Goal: Navigation & Orientation: Find specific page/section

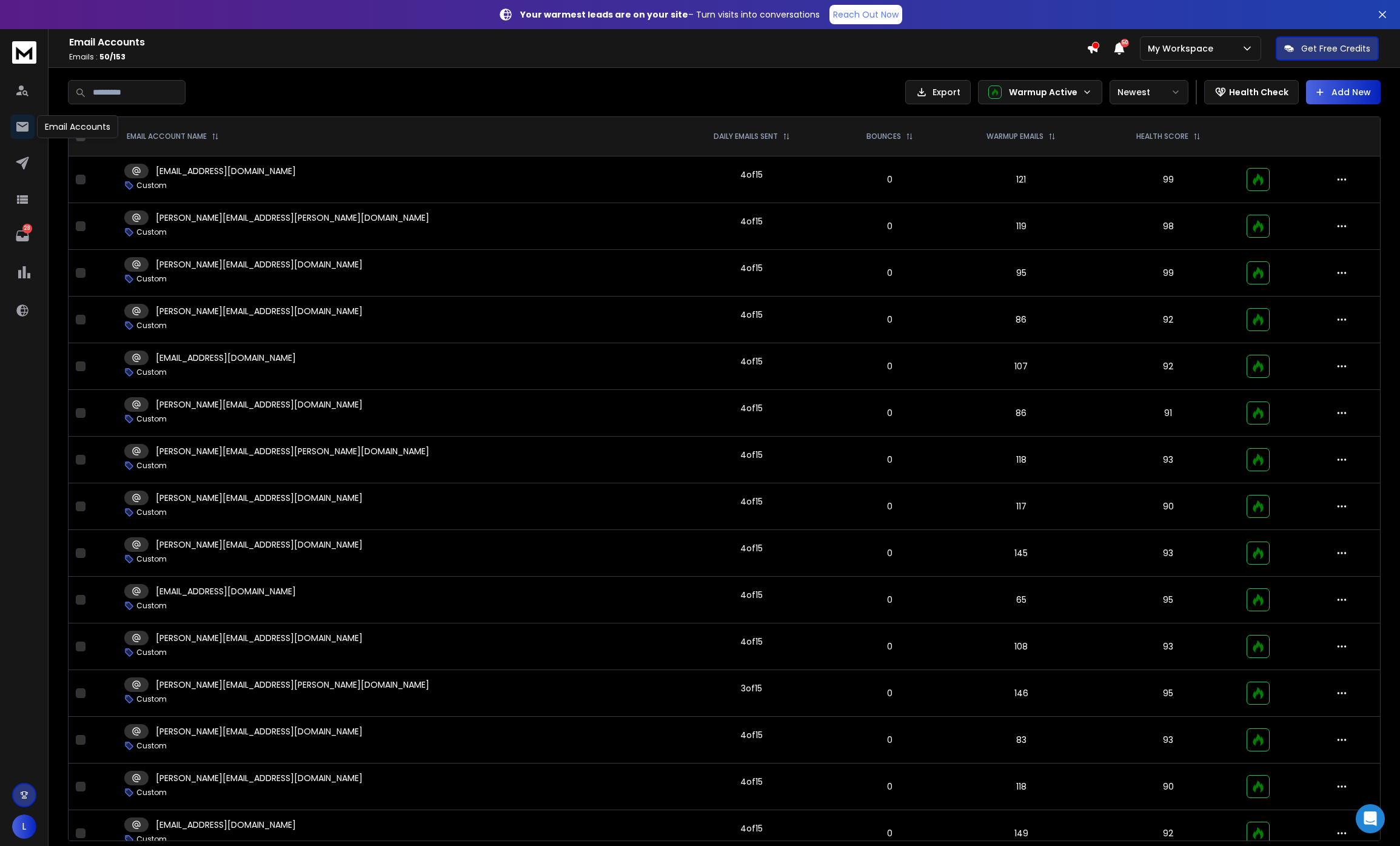
click at [26, 126] on icon at bounding box center [22, 127] width 12 height 10
click at [1172, 92] on button "Newest" at bounding box center [1149, 91] width 79 height 24
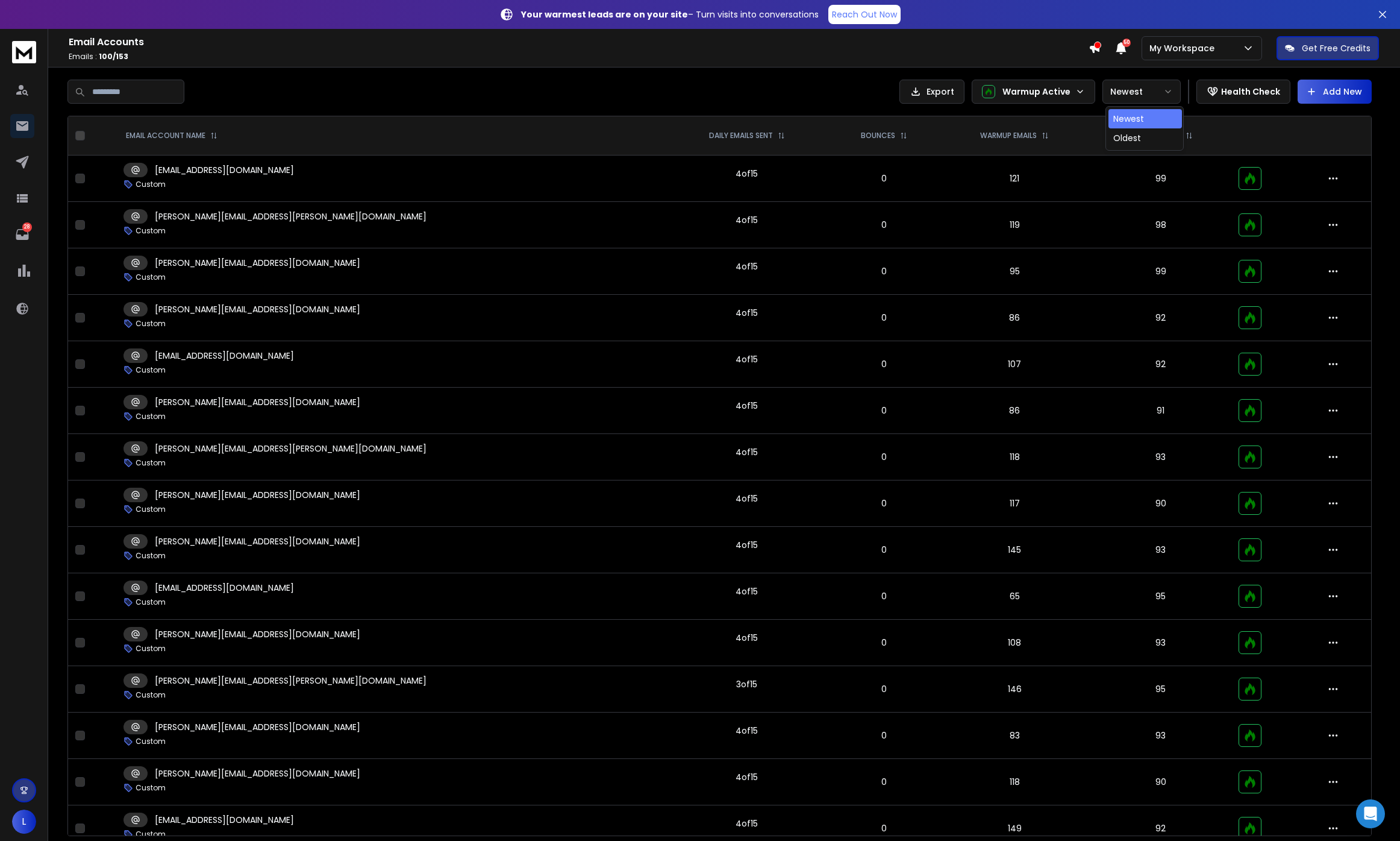
click at [1164, 91] on button "Newest" at bounding box center [1142, 91] width 78 height 24
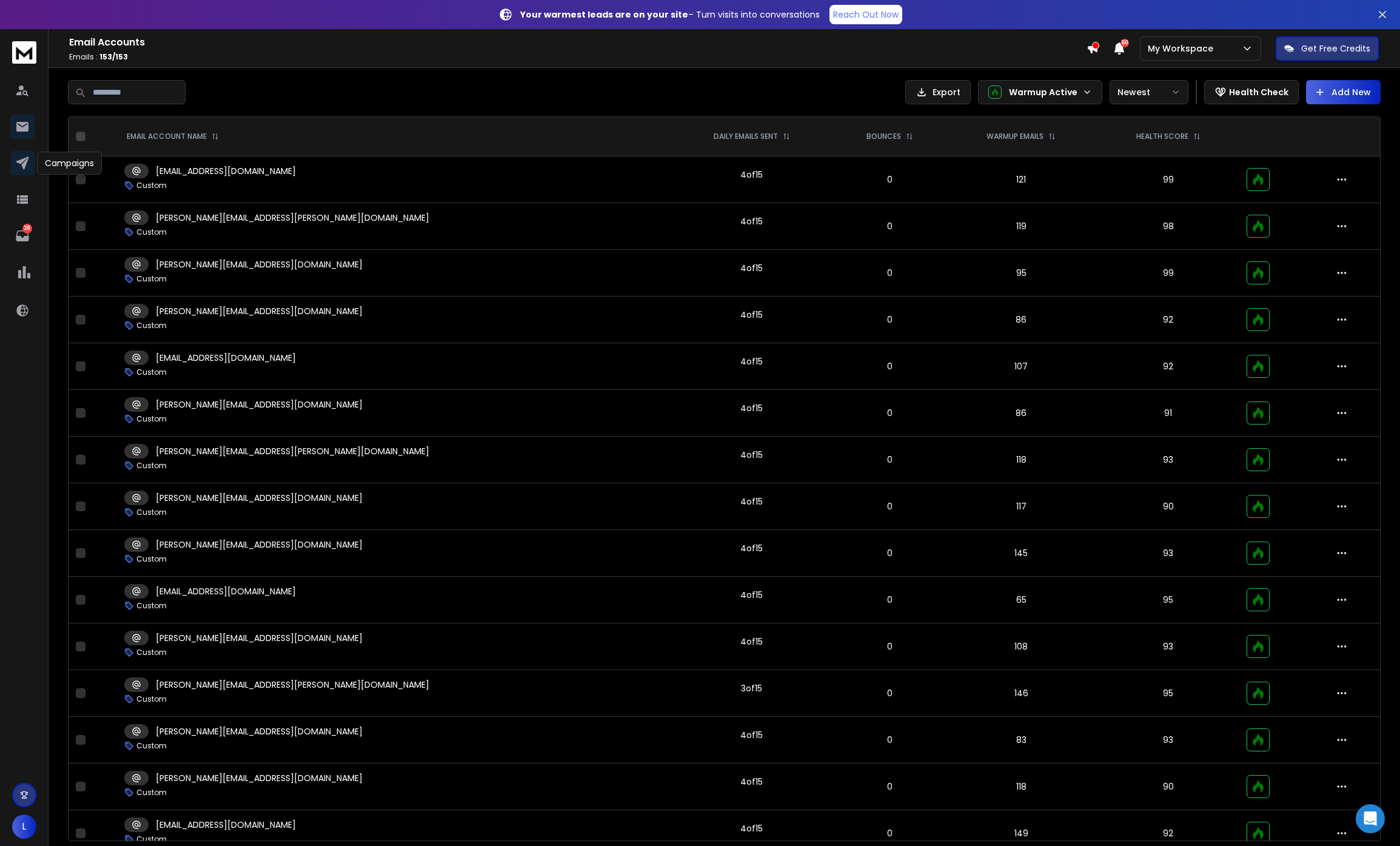
click at [27, 167] on icon at bounding box center [22, 162] width 15 height 15
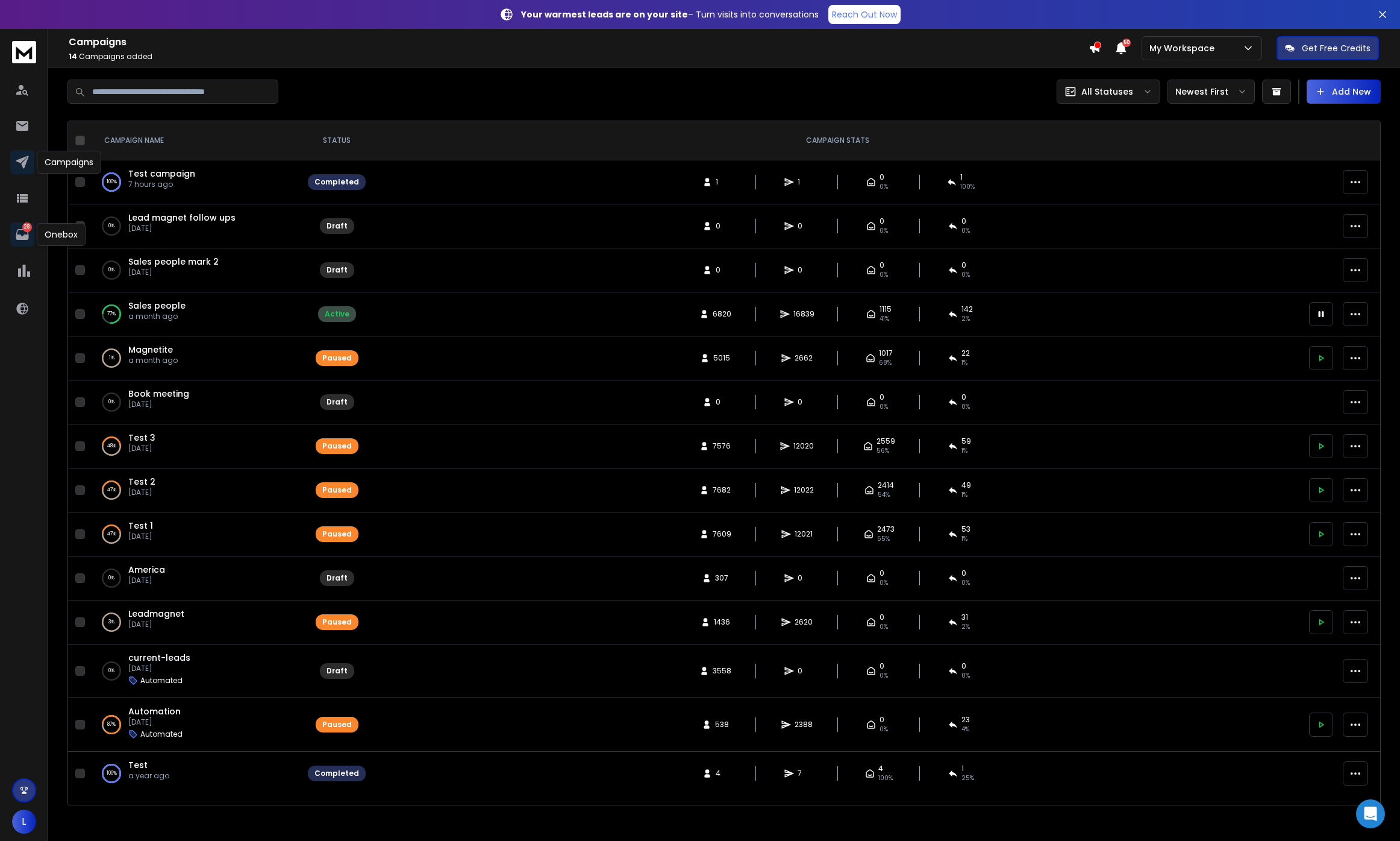
click at [29, 228] on p "28" at bounding box center [27, 227] width 10 height 10
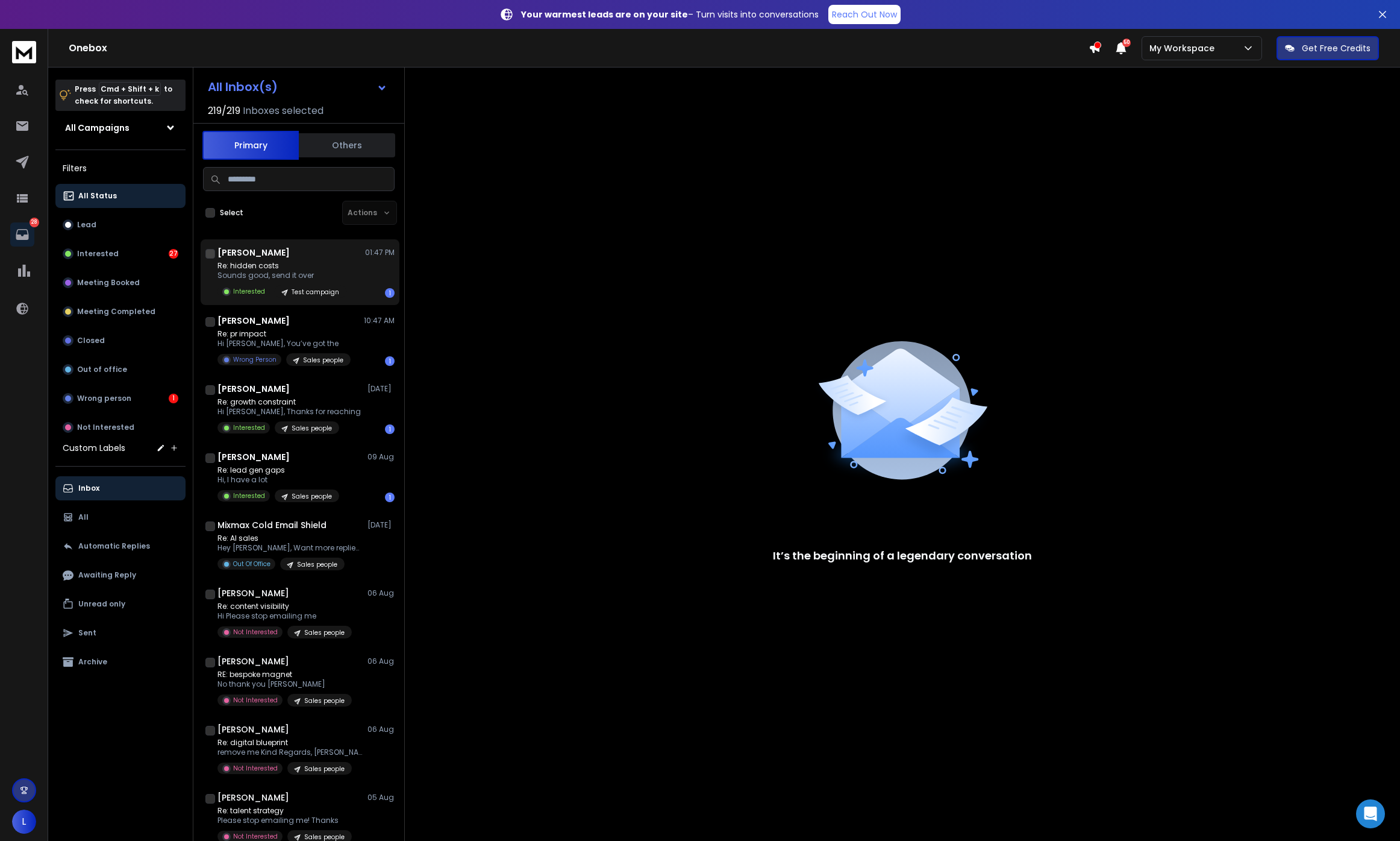
click at [351, 265] on div "Re: hidden costs Sounds good, send it over Interested Test campaign 1" at bounding box center [306, 279] width 177 height 37
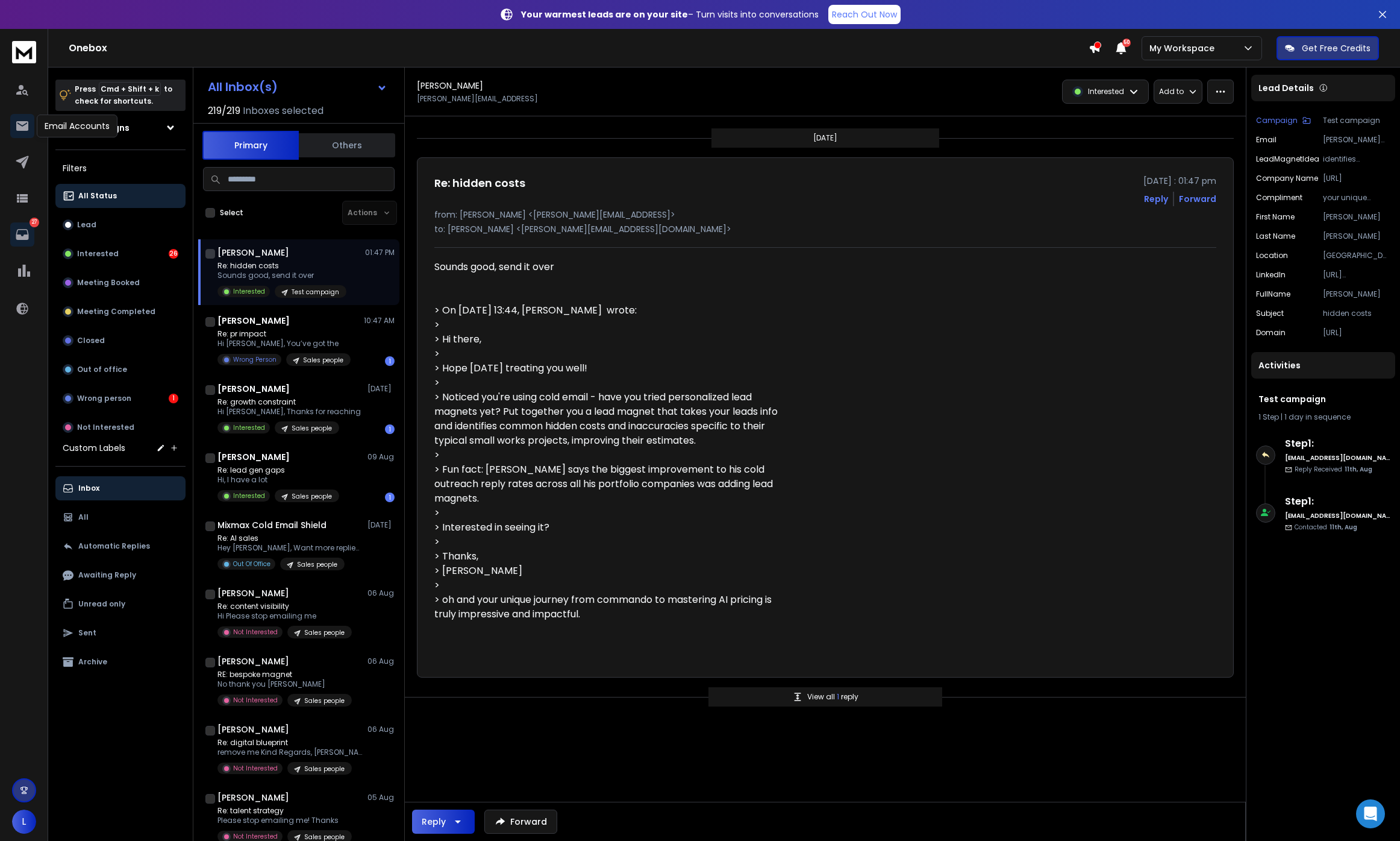
click at [24, 127] on icon at bounding box center [22, 126] width 12 height 10
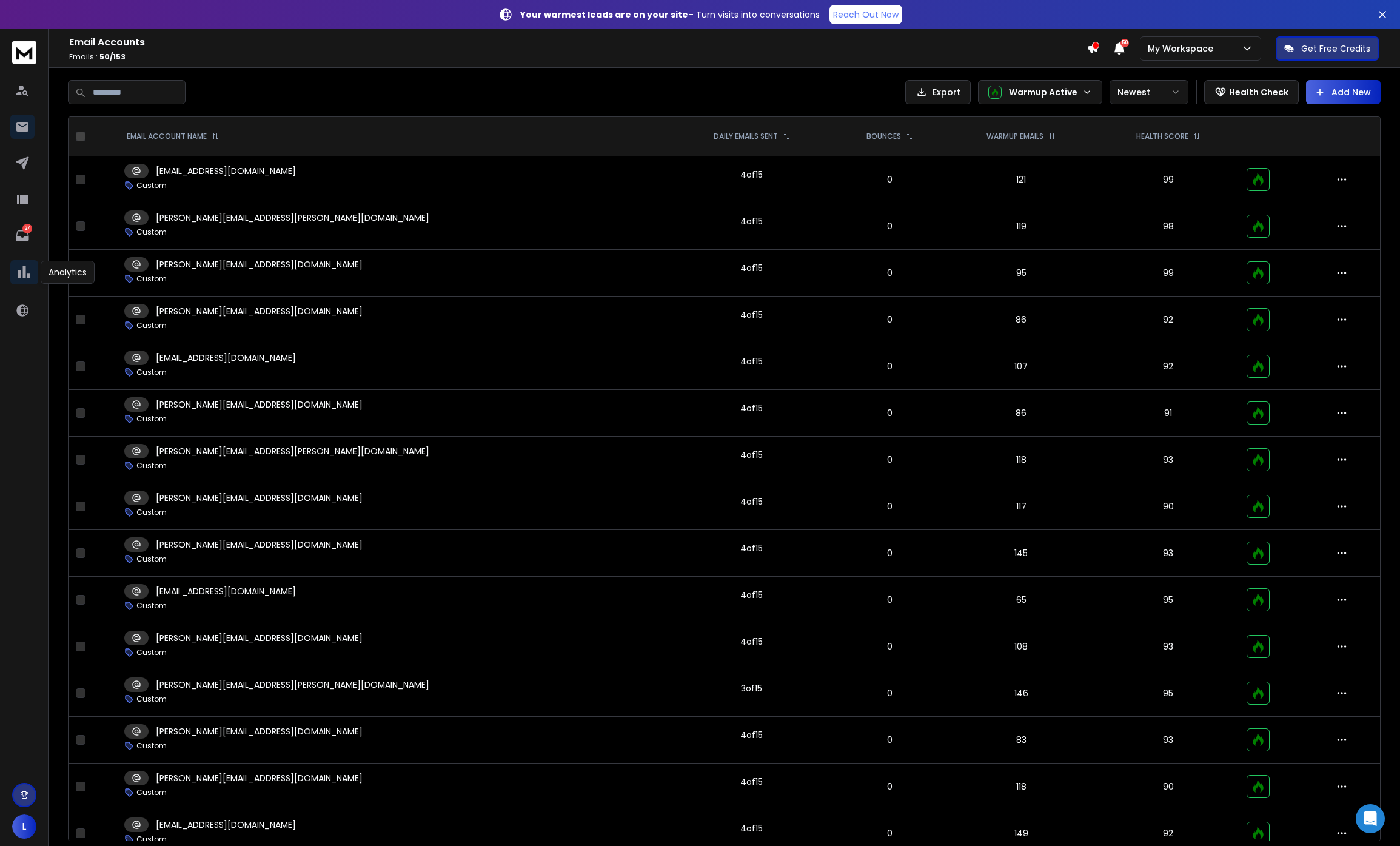
click at [19, 282] on link at bounding box center [24, 272] width 28 height 28
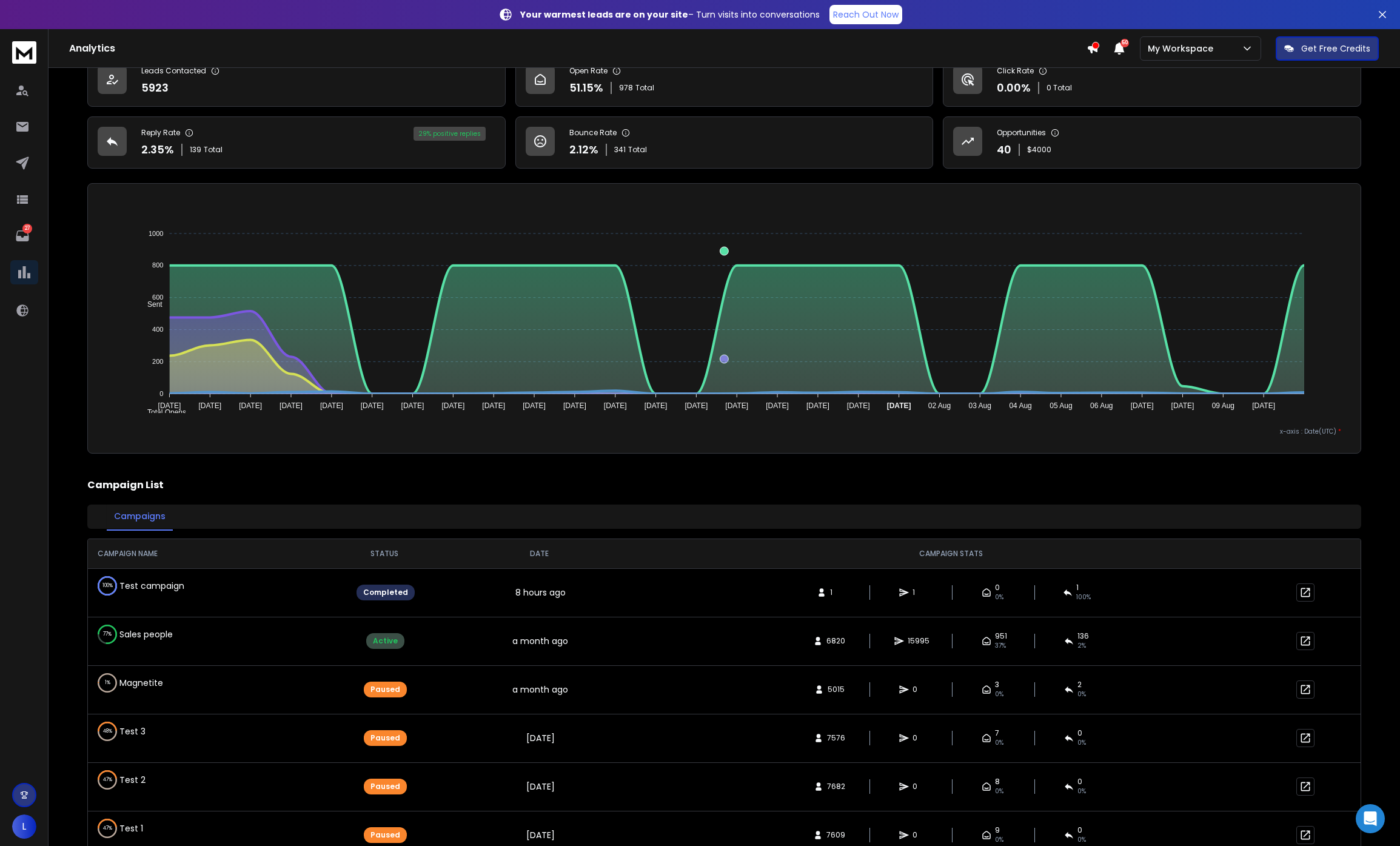
scroll to position [111, 0]
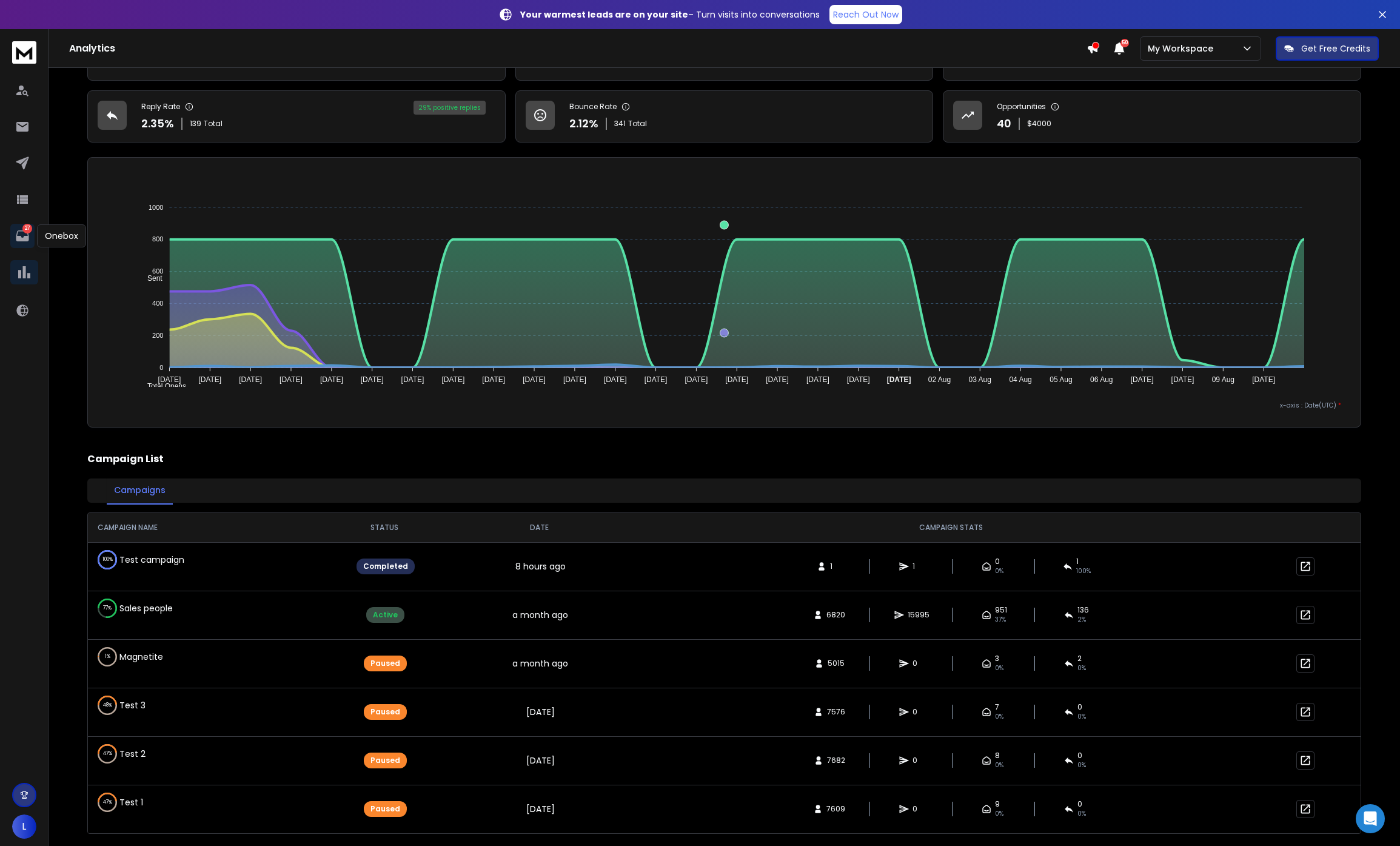
click at [12, 236] on link "27" at bounding box center [22, 235] width 24 height 24
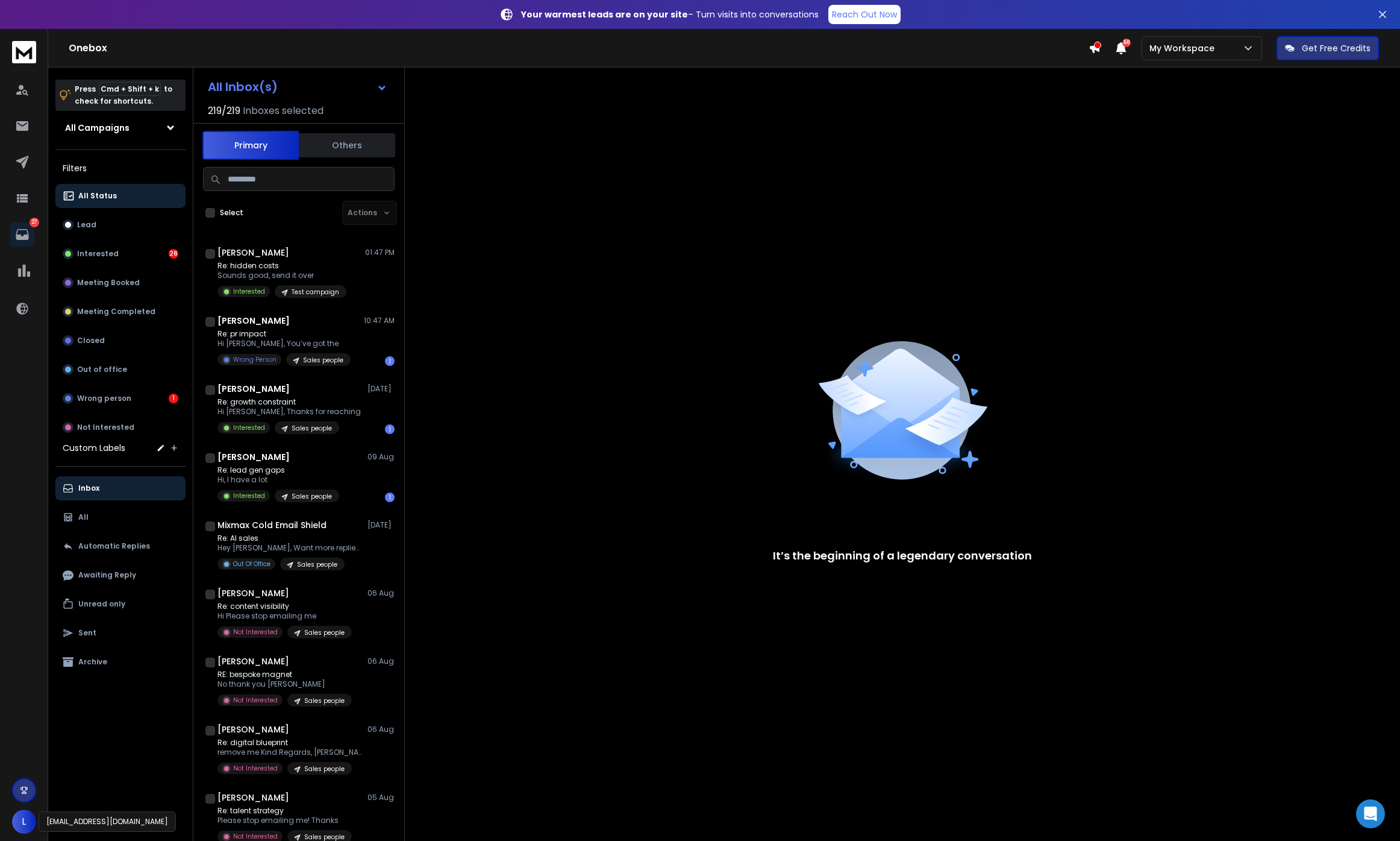
click at [28, 826] on span "L" at bounding box center [24, 821] width 24 height 24
click at [113, 792] on div "Settings" at bounding box center [110, 801] width 114 height 19
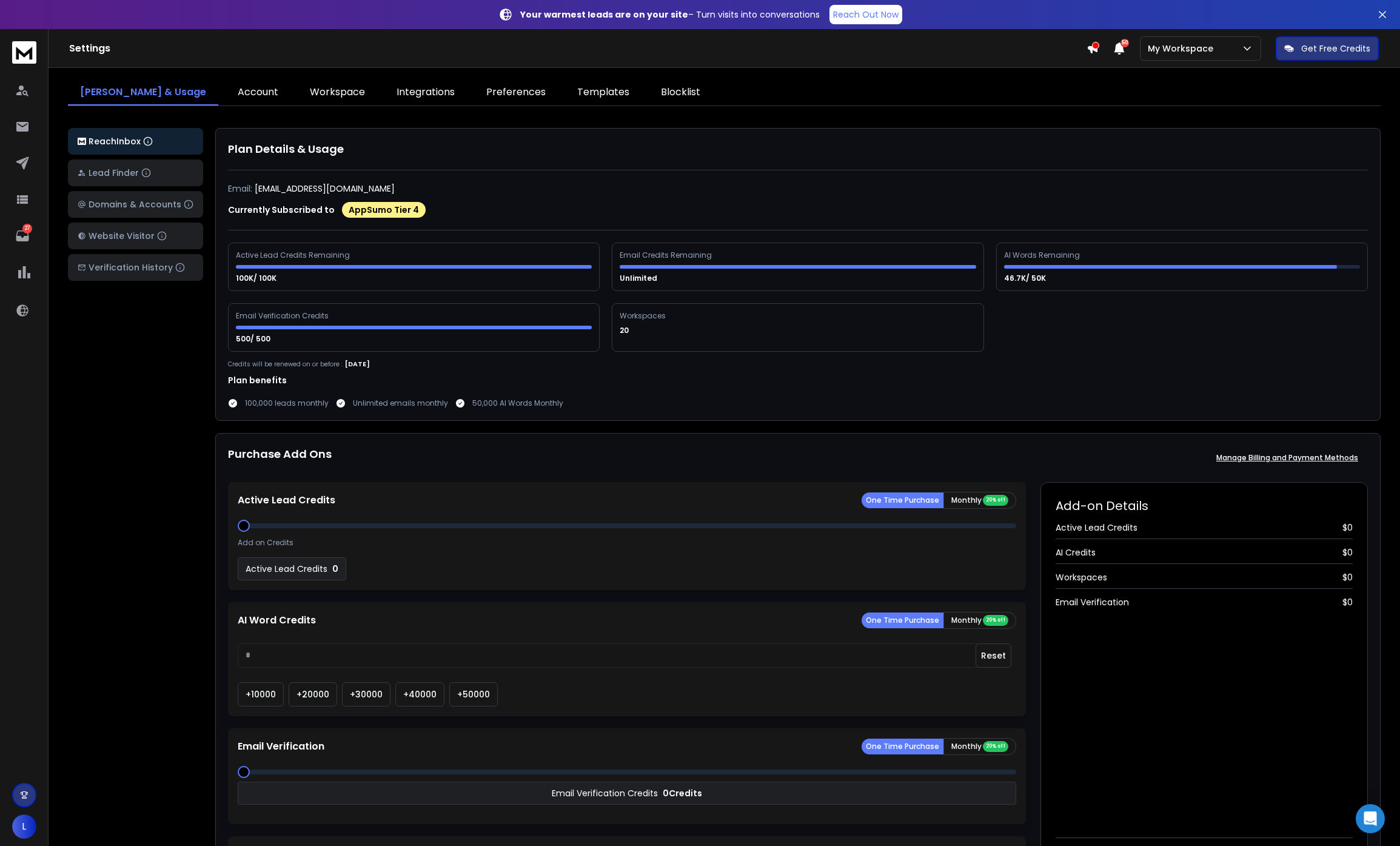
click at [111, 182] on button "Lead Finder" at bounding box center [135, 172] width 135 height 26
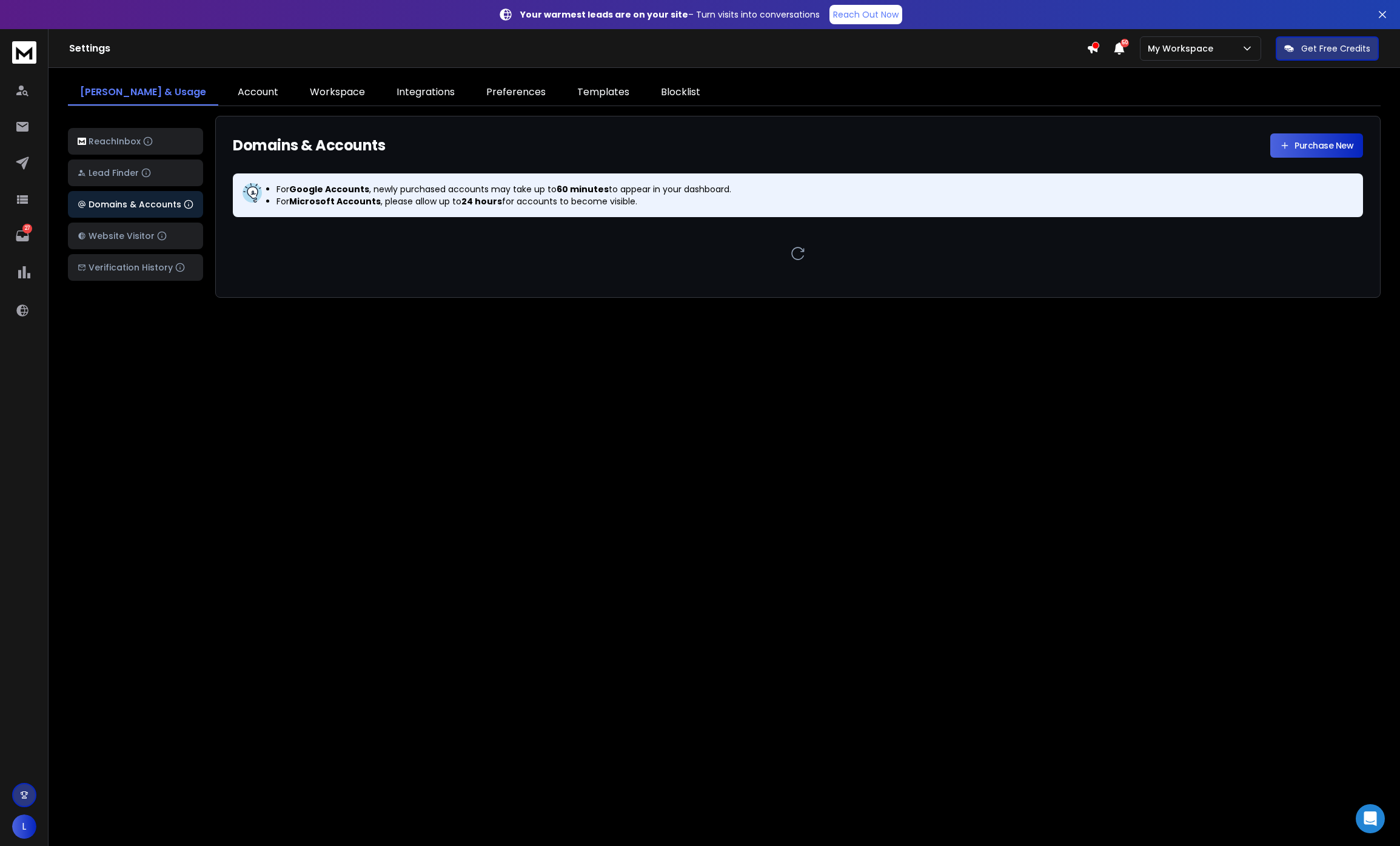
click at [121, 213] on button "Domains & Accounts" at bounding box center [135, 204] width 135 height 26
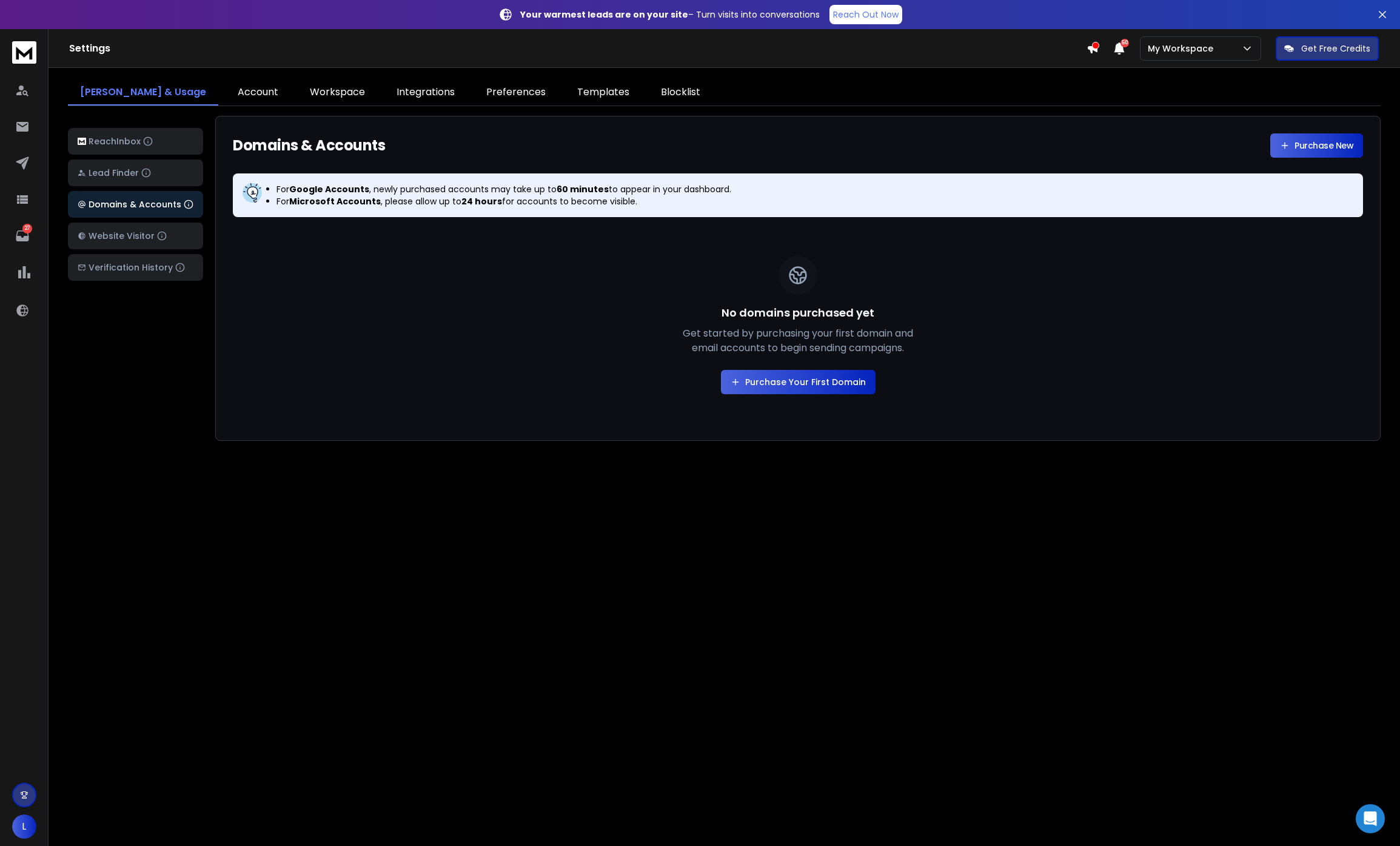
click at [114, 180] on button "Lead Finder" at bounding box center [135, 172] width 135 height 26
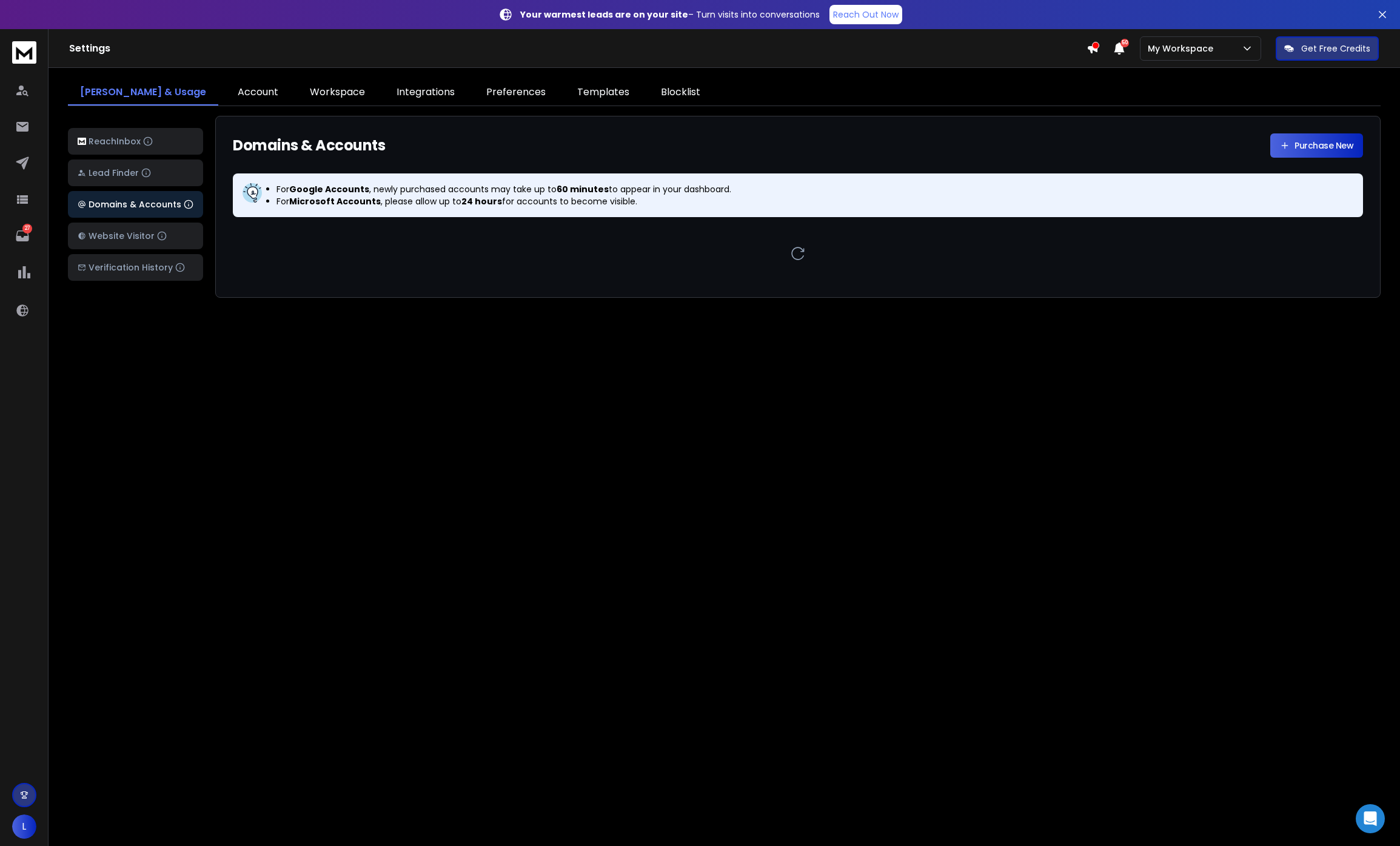
click at [115, 217] on button "Domains & Accounts" at bounding box center [135, 204] width 135 height 26
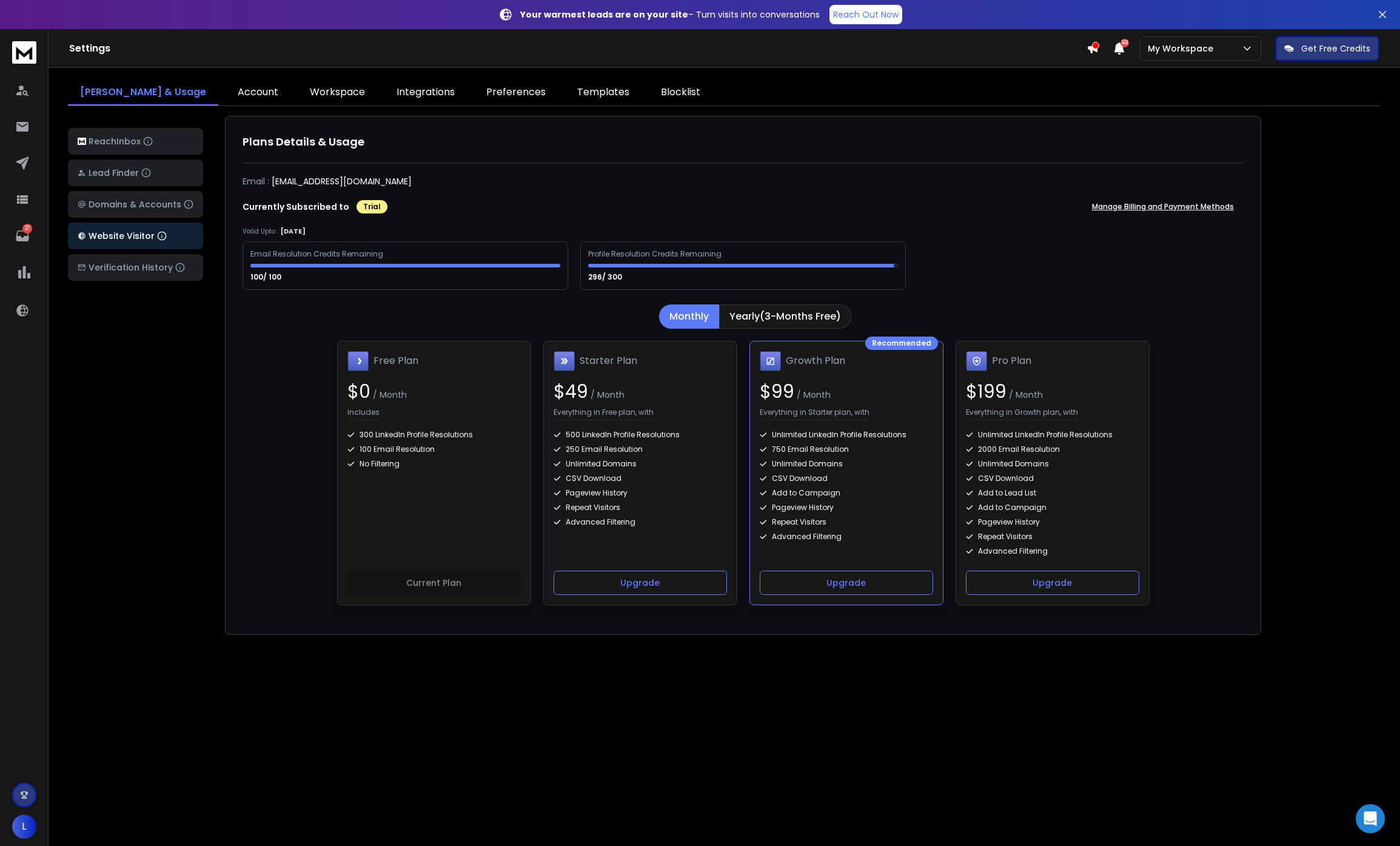
click at [114, 229] on button "Website Visitor" at bounding box center [135, 236] width 135 height 26
click at [114, 203] on button "Domains & Accounts" at bounding box center [135, 204] width 135 height 26
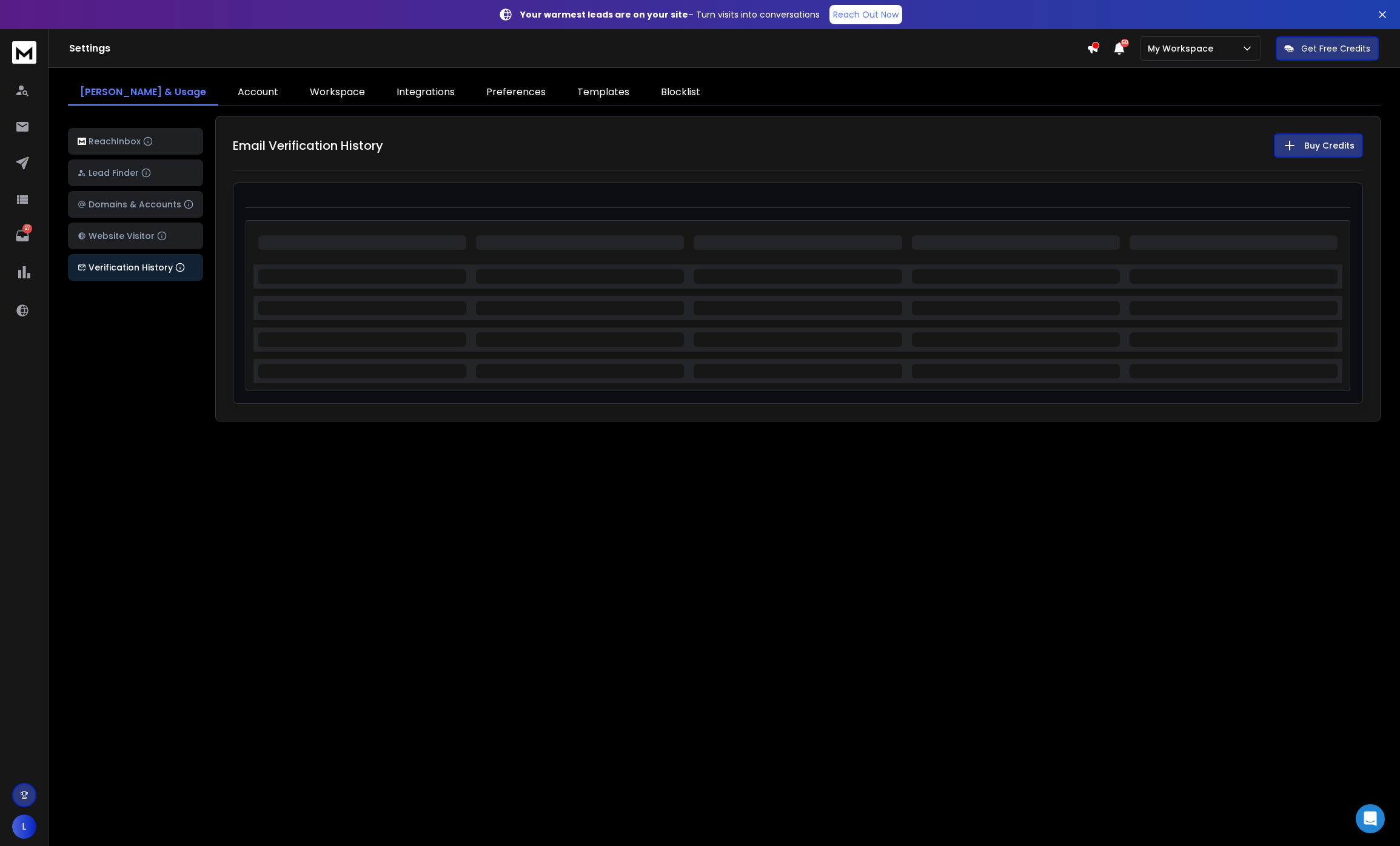
click at [116, 264] on button "Verification History" at bounding box center [135, 267] width 135 height 26
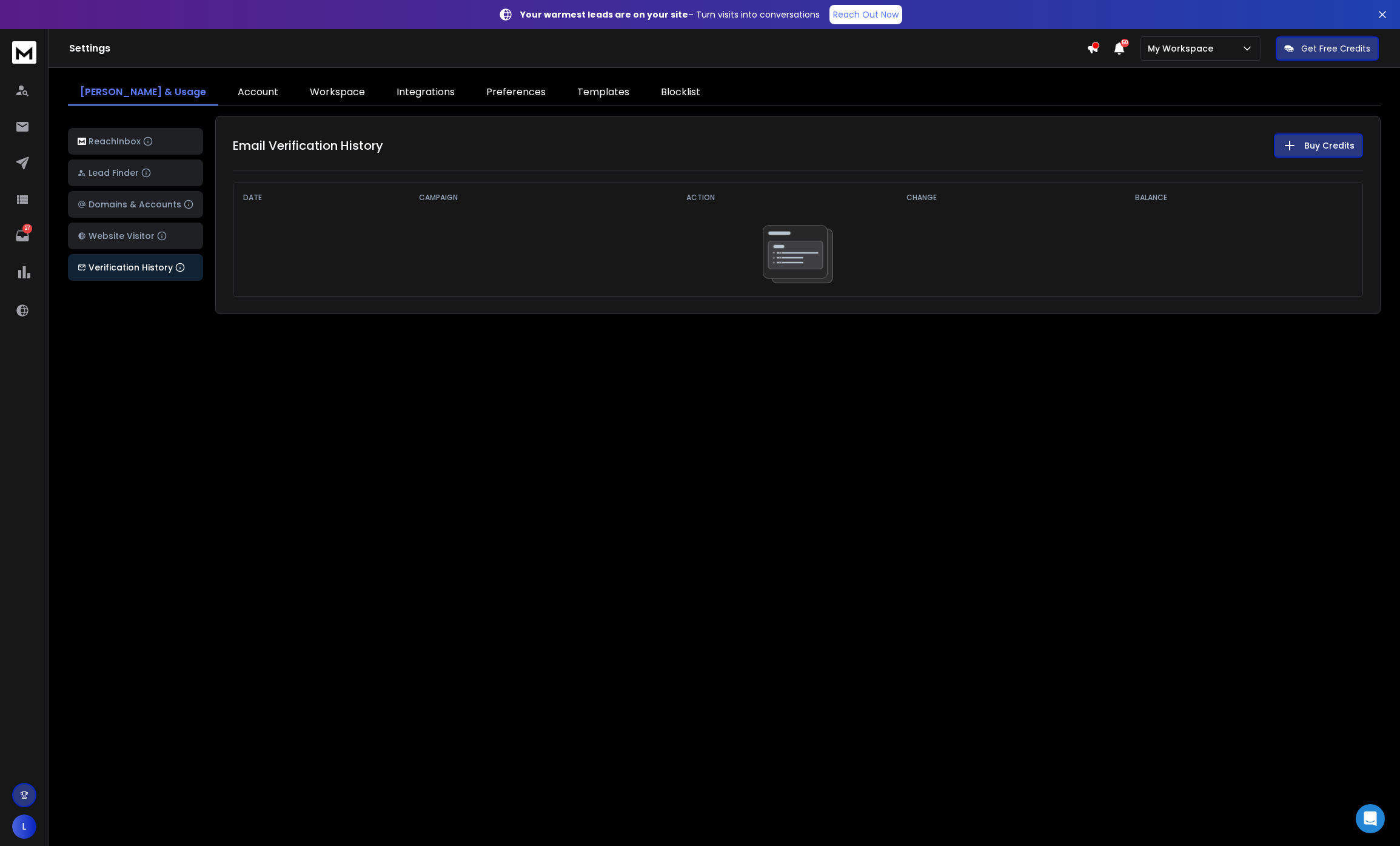
click at [111, 240] on button "Website Visitor" at bounding box center [135, 236] width 135 height 26
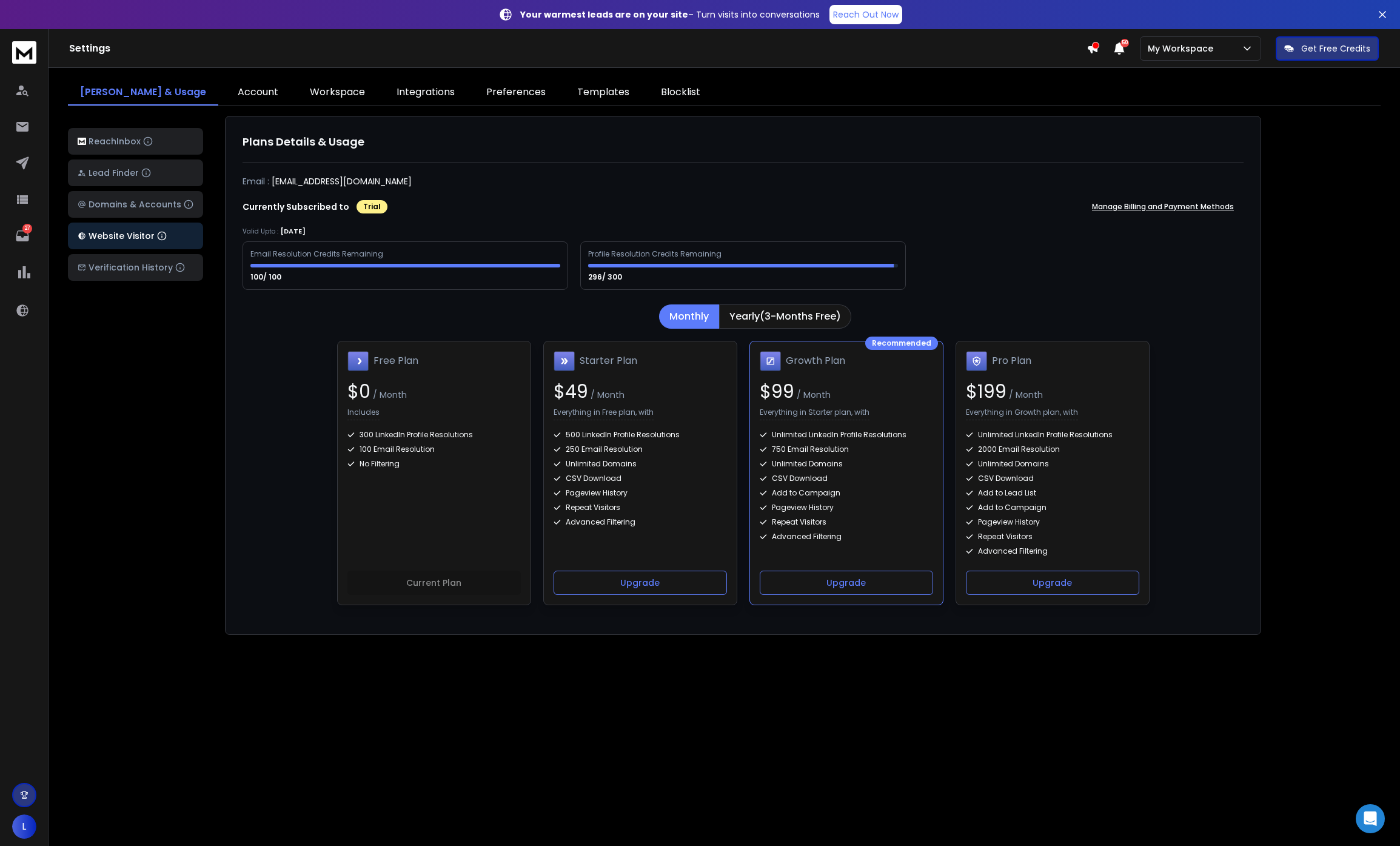
click at [119, 215] on button "Domains & Accounts" at bounding box center [135, 204] width 135 height 26
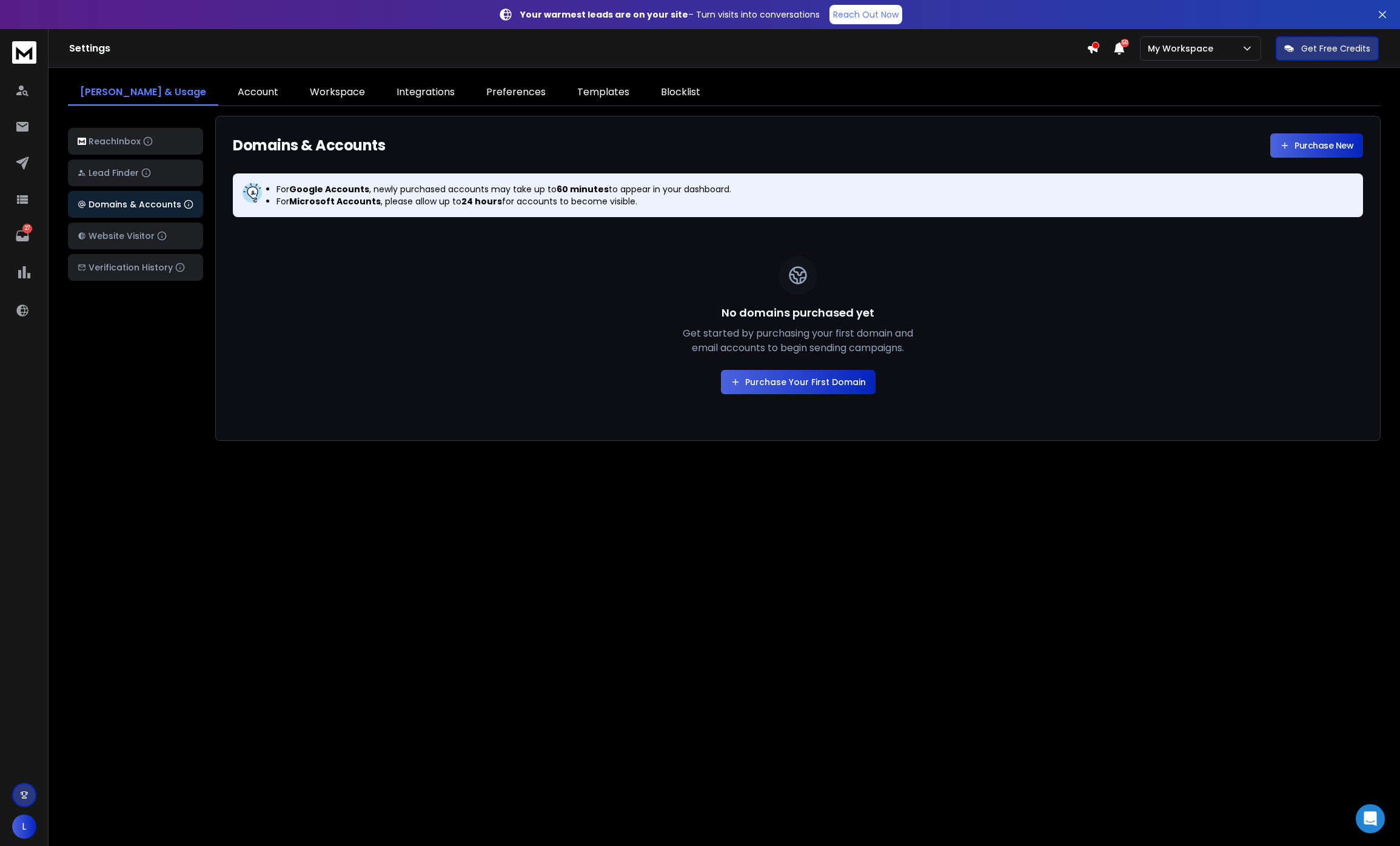
click at [1309, 152] on link "Purchase New" at bounding box center [1316, 145] width 93 height 24
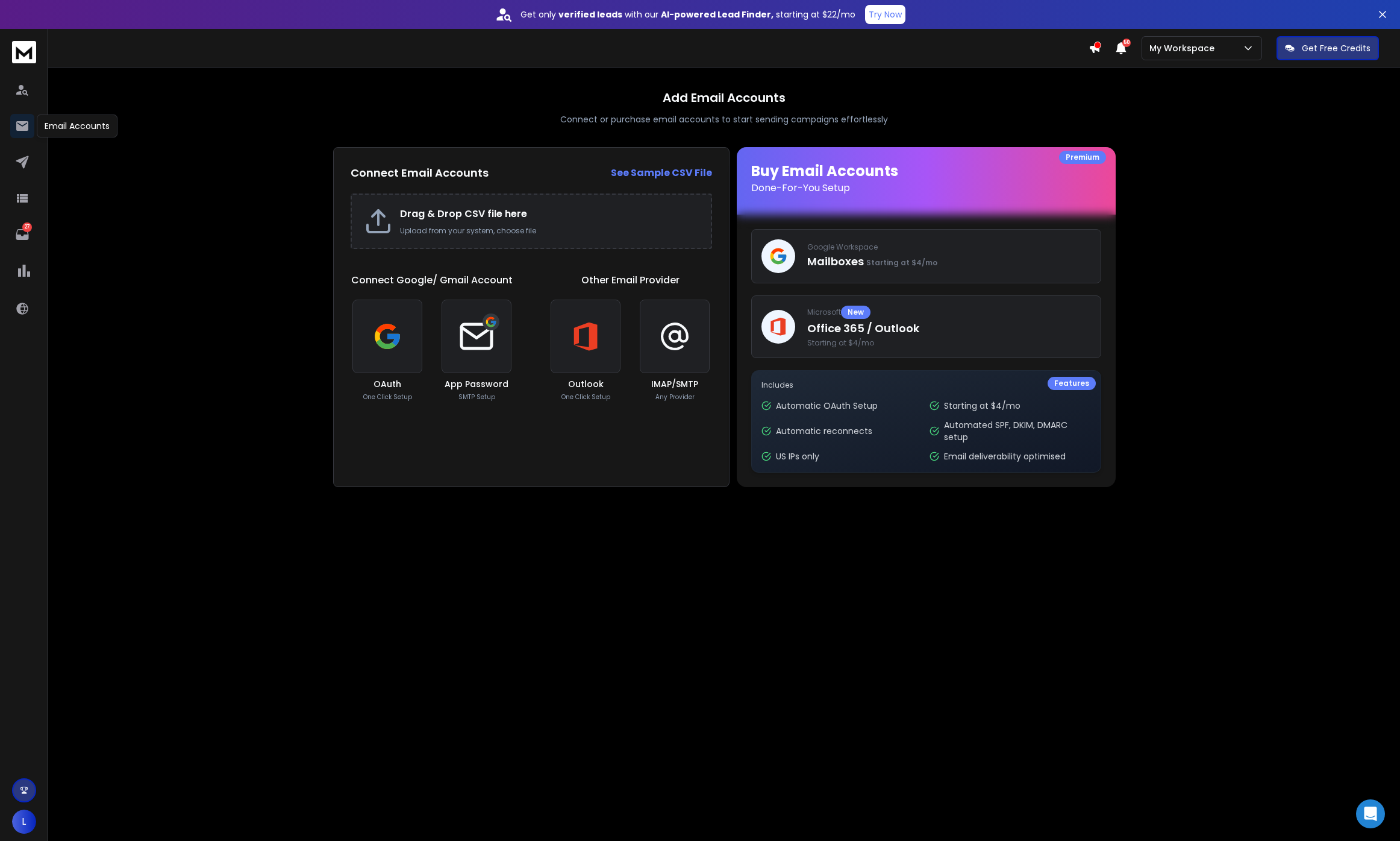
click at [23, 131] on icon at bounding box center [22, 125] width 15 height 15
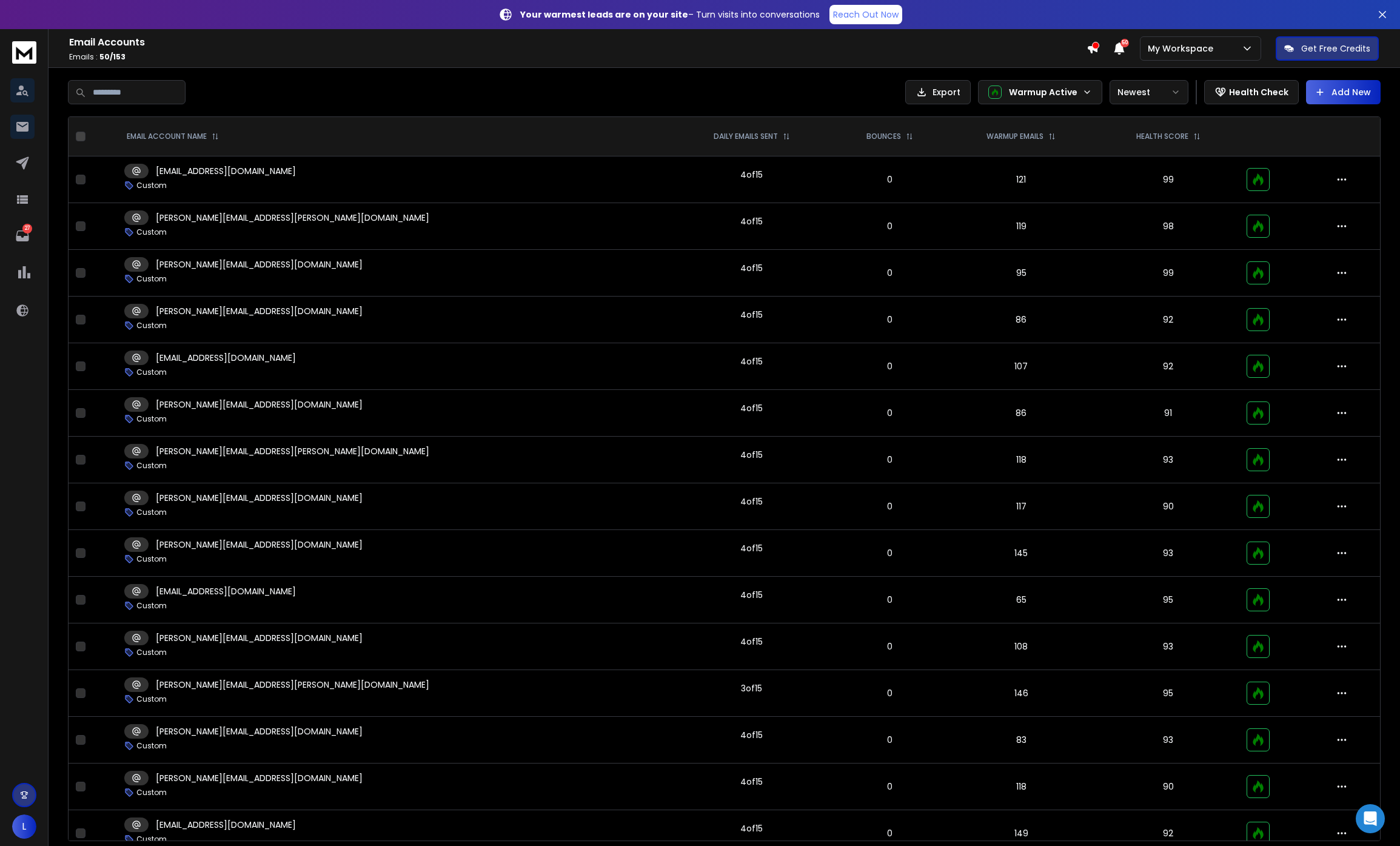
click at [27, 84] on icon at bounding box center [22, 90] width 15 height 15
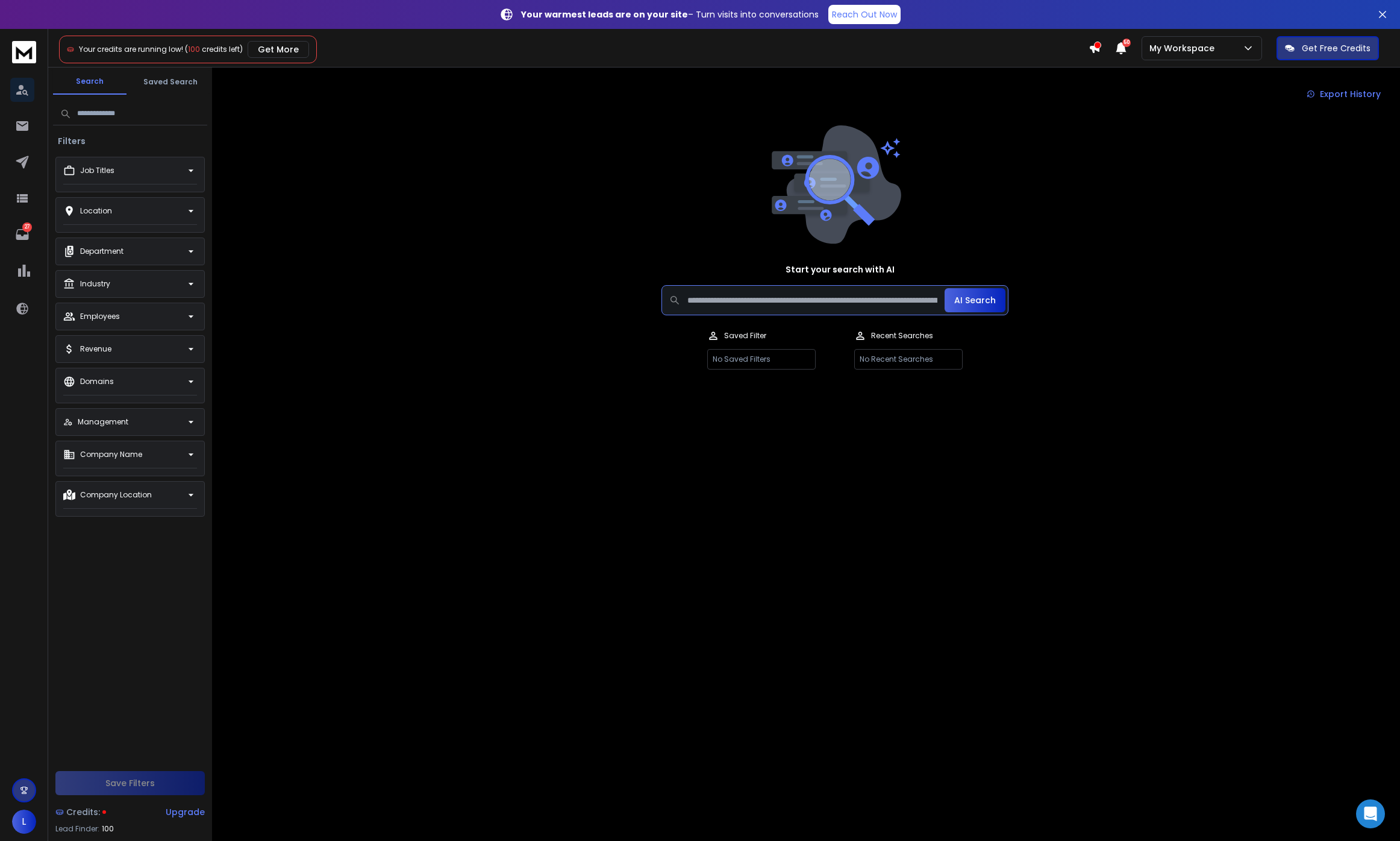
click at [194, 171] on icon at bounding box center [191, 171] width 12 height 12
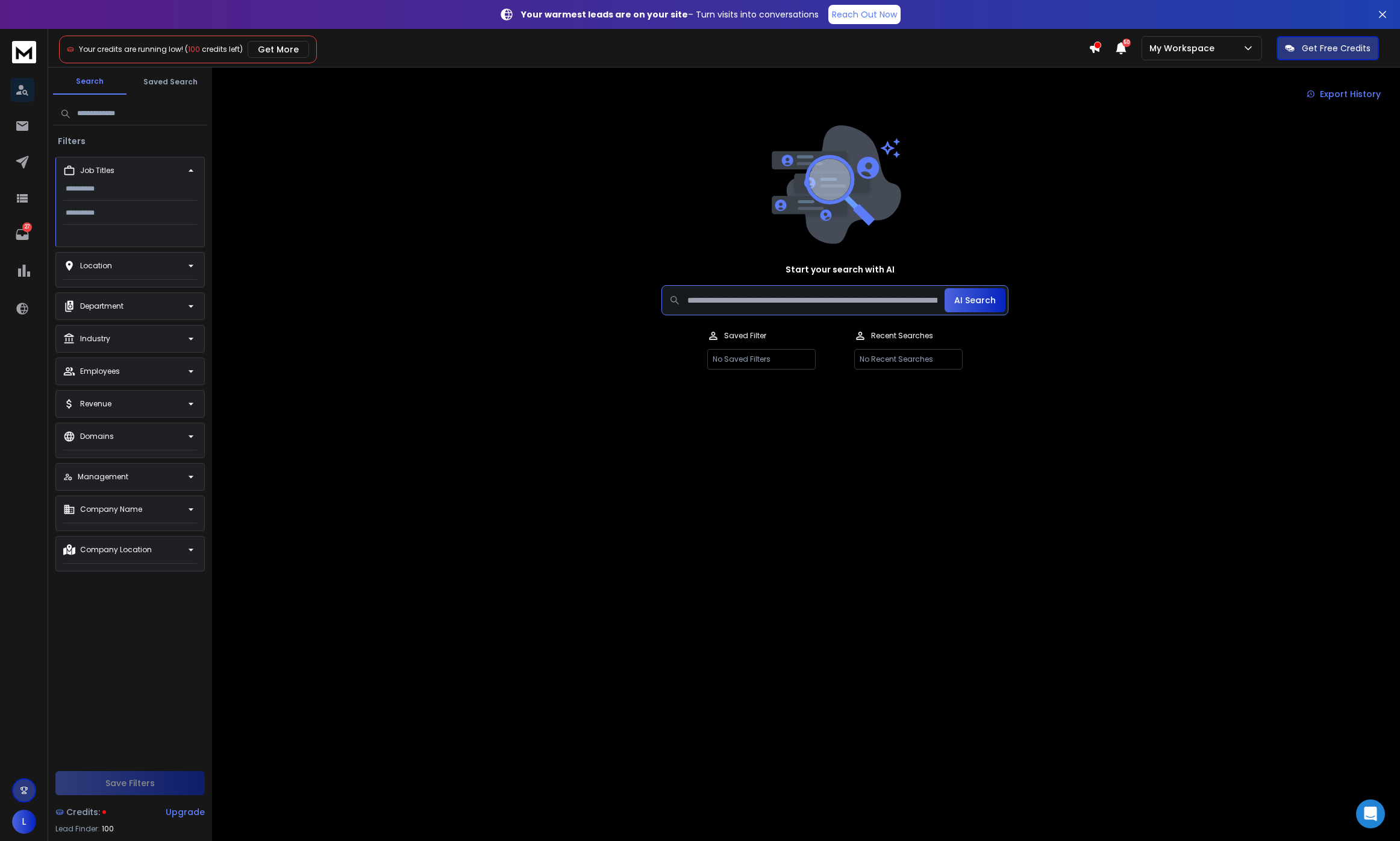
click at [194, 171] on icon at bounding box center [191, 171] width 12 height 12
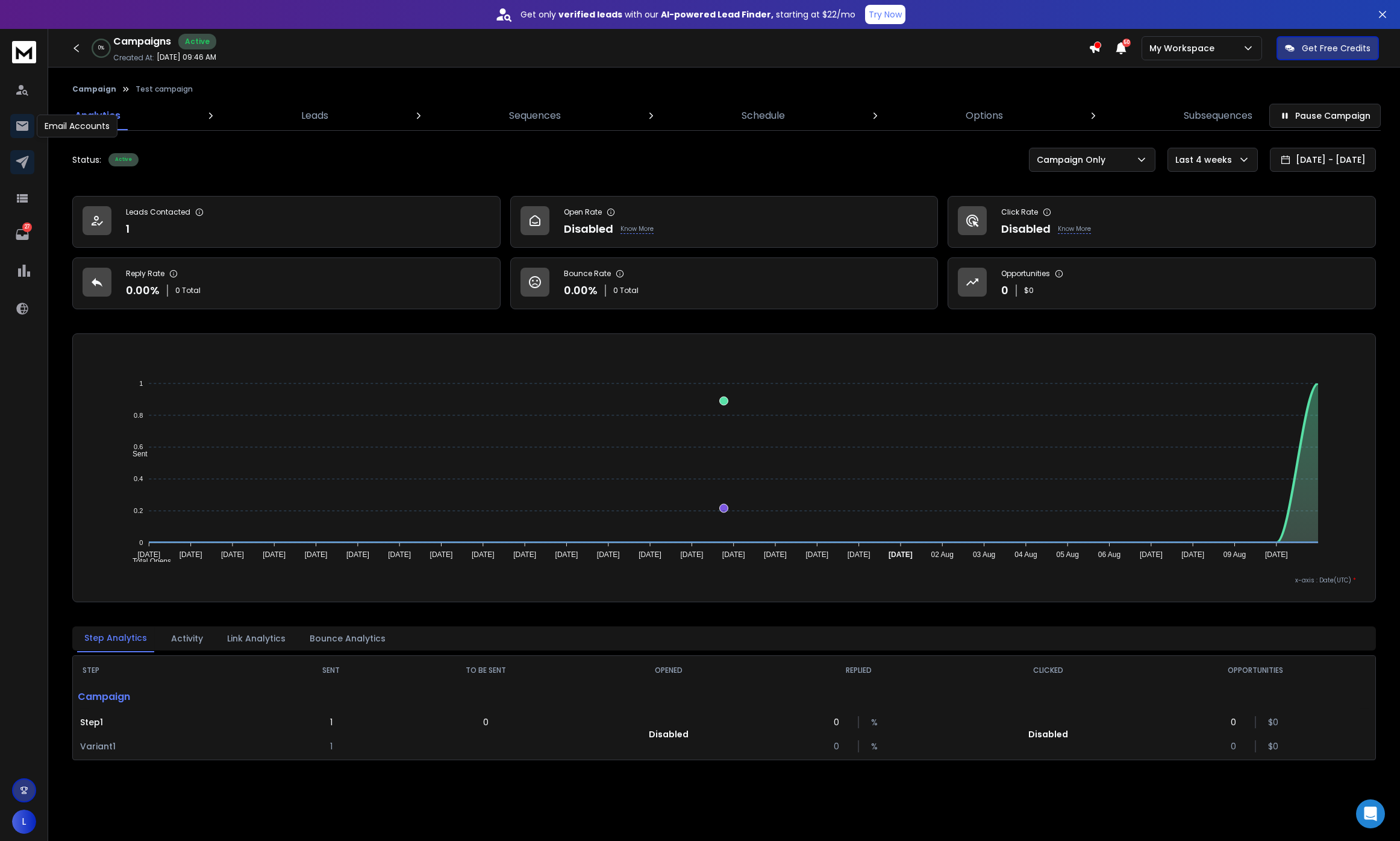
click at [22, 131] on icon at bounding box center [22, 125] width 15 height 15
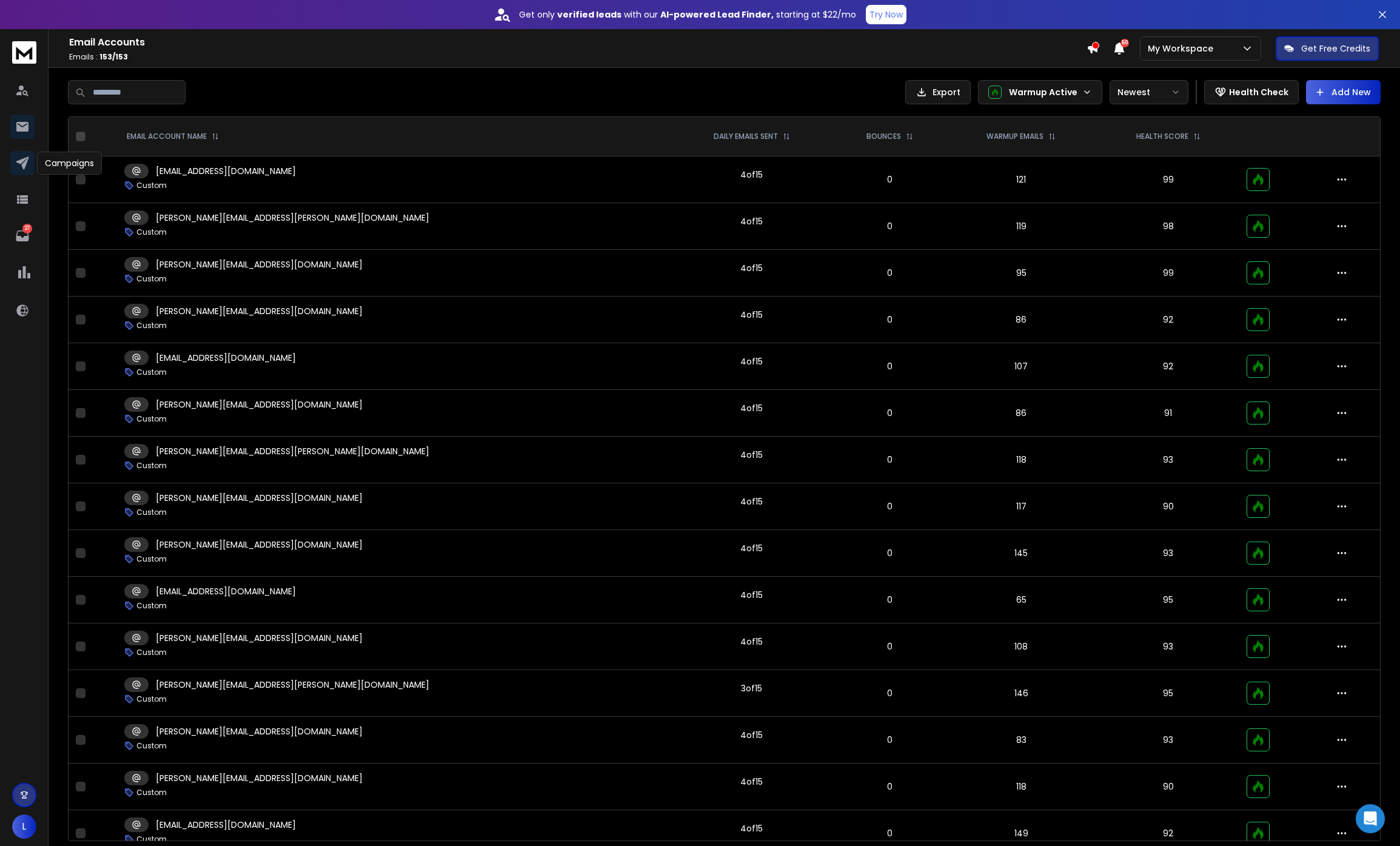
click at [25, 162] on icon at bounding box center [22, 162] width 12 height 12
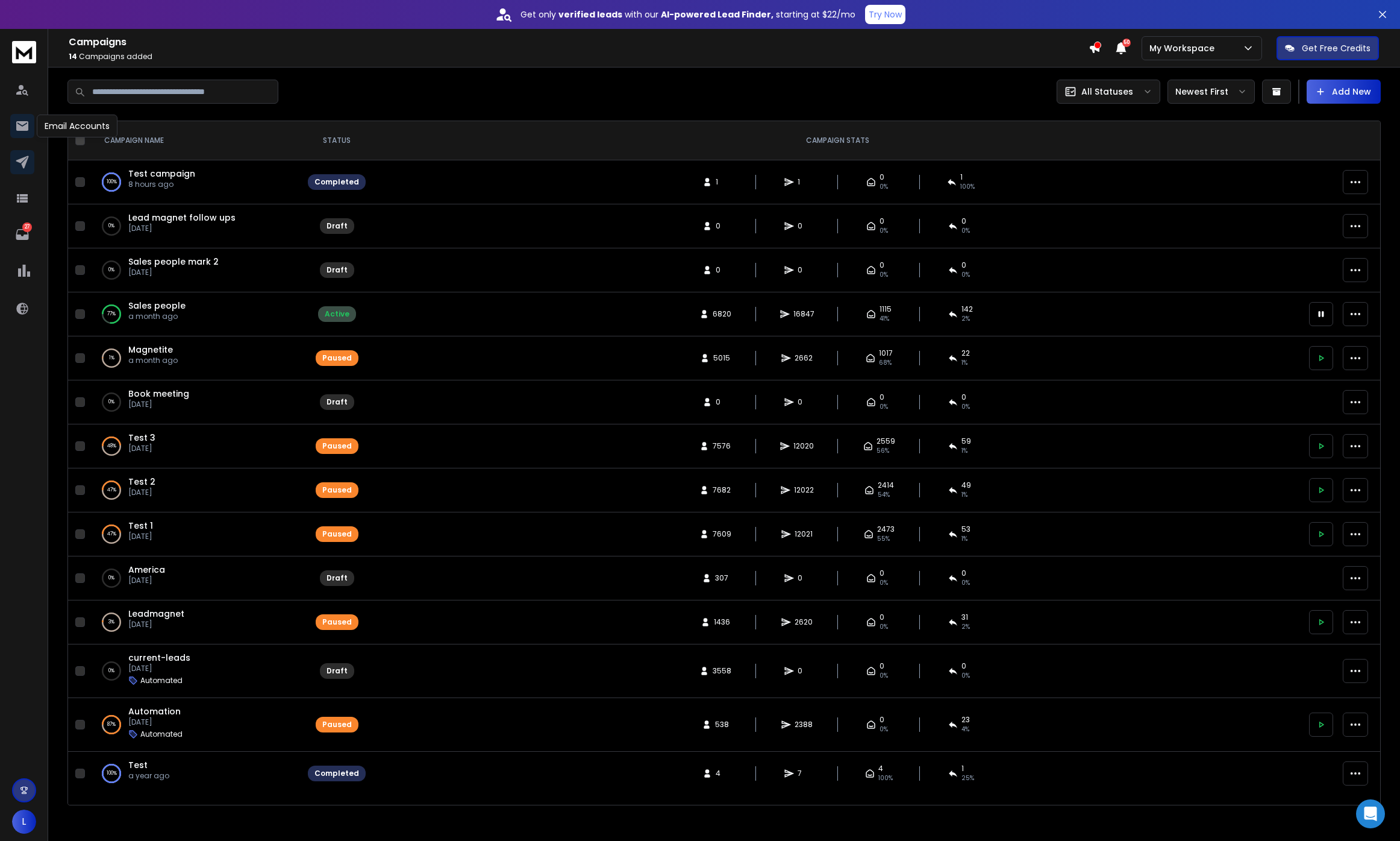
click at [22, 119] on icon at bounding box center [22, 125] width 15 height 15
